Goal: Task Accomplishment & Management: Manage account settings

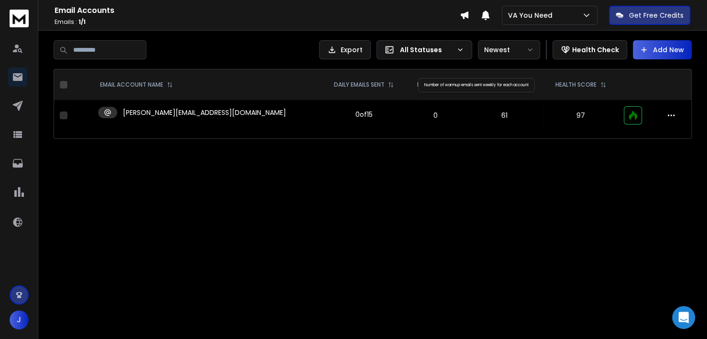
click at [477, 89] on p "WARMUP EMAILS" at bounding box center [499, 85] width 45 height 8
click at [570, 46] on div "Export All Statuses Newest Health Check Add New EMAIL ACCOUNT NAME DAILY EMAILS…" at bounding box center [372, 90] width 669 height 118
click at [570, 55] on button "Health Check" at bounding box center [590, 49] width 75 height 19
click at [570, 123] on button at bounding box center [672, 115] width 28 height 16
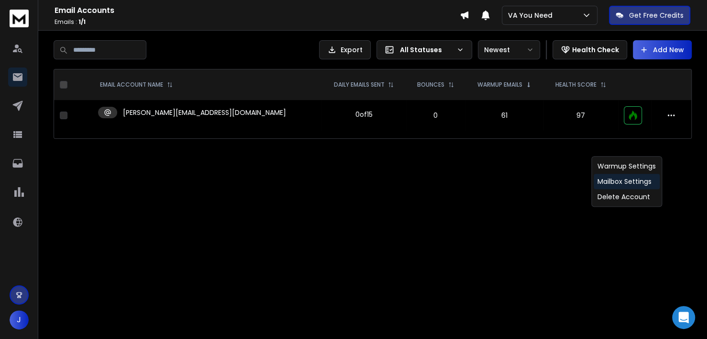
click at [570, 183] on div "Mailbox Settings" at bounding box center [627, 181] width 66 height 15
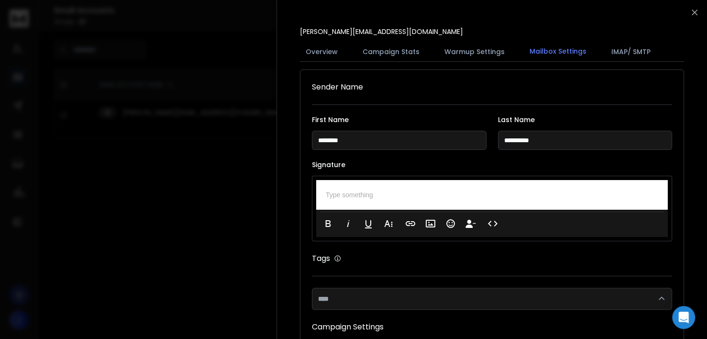
click at [511, 62] on button "Warmup Settings" at bounding box center [475, 51] width 72 height 21
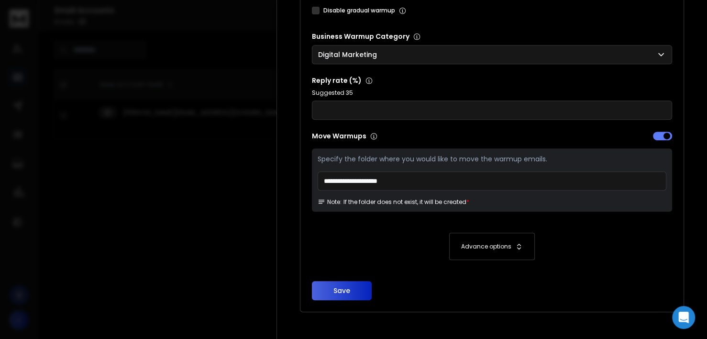
scroll to position [397, 0]
click at [492, 243] on p "Advance options" at bounding box center [486, 247] width 50 height 8
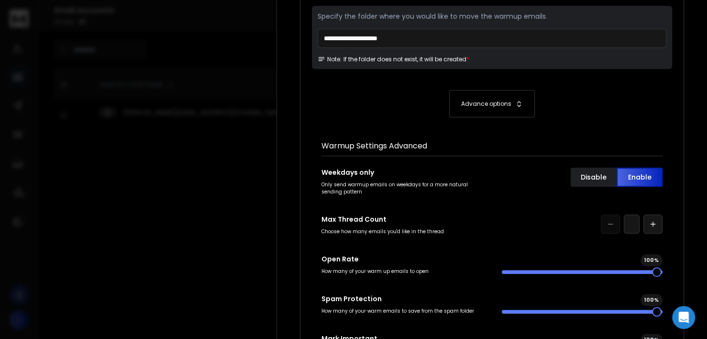
scroll to position [509, 0]
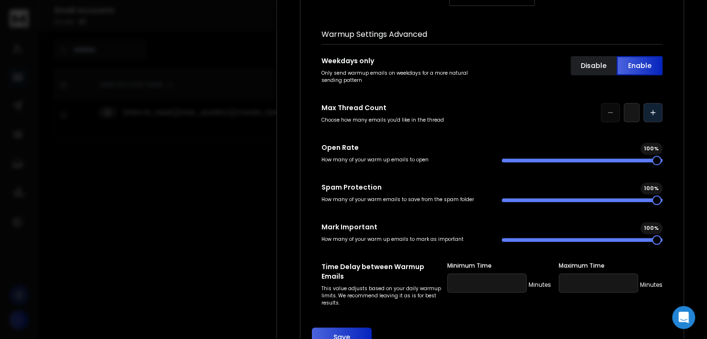
click at [570, 122] on button "button" at bounding box center [653, 112] width 19 height 19
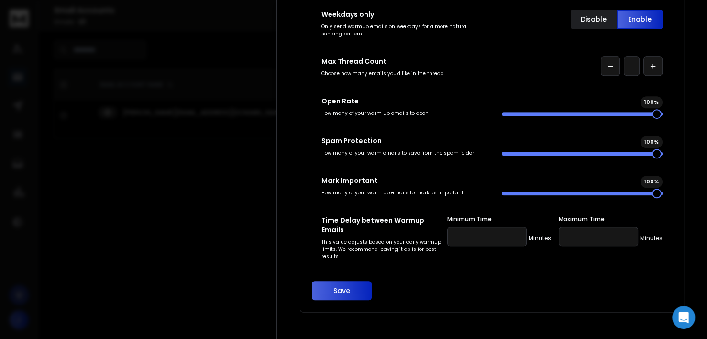
scroll to position [486, 0]
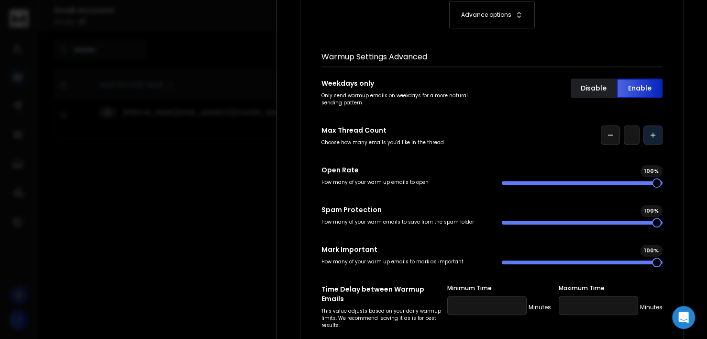
click at [570, 145] on button "button" at bounding box center [653, 134] width 19 height 19
type input "*"
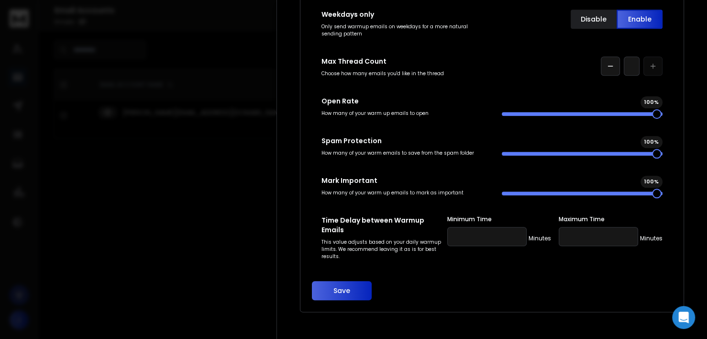
scroll to position [821, 0]
click at [354, 264] on button "Save" at bounding box center [342, 290] width 60 height 19
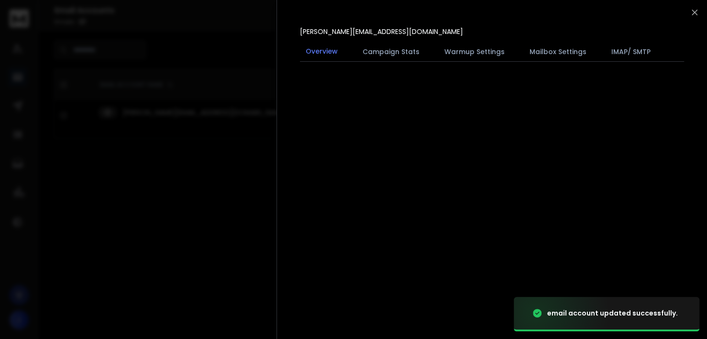
scroll to position [0, 0]
